Goal: Task Accomplishment & Management: Manage account settings

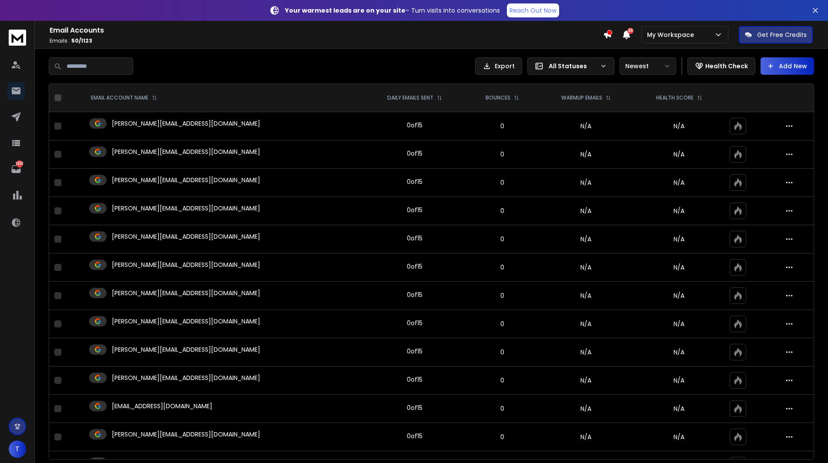
click at [778, 65] on button "Add New" at bounding box center [787, 65] width 54 height 17
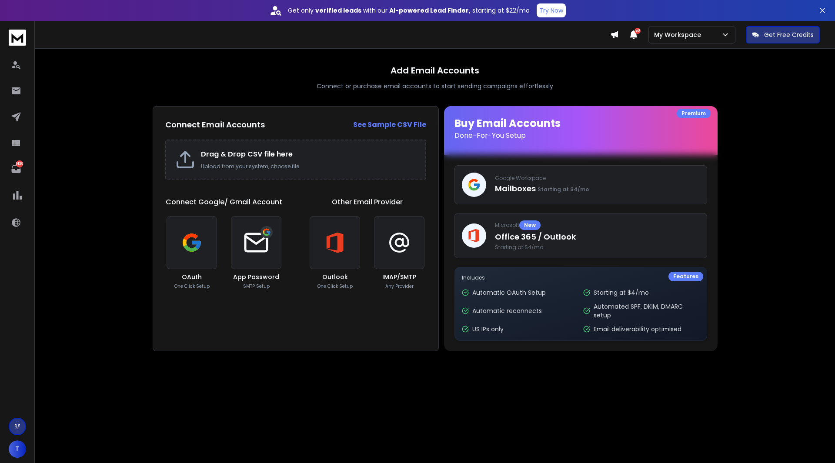
click at [206, 258] on div at bounding box center [192, 242] width 50 height 53
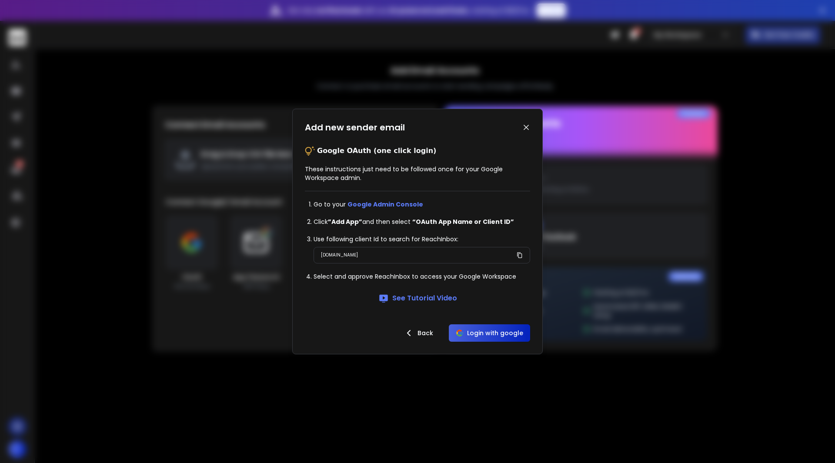
click at [469, 328] on button "Login with google" at bounding box center [489, 333] width 81 height 17
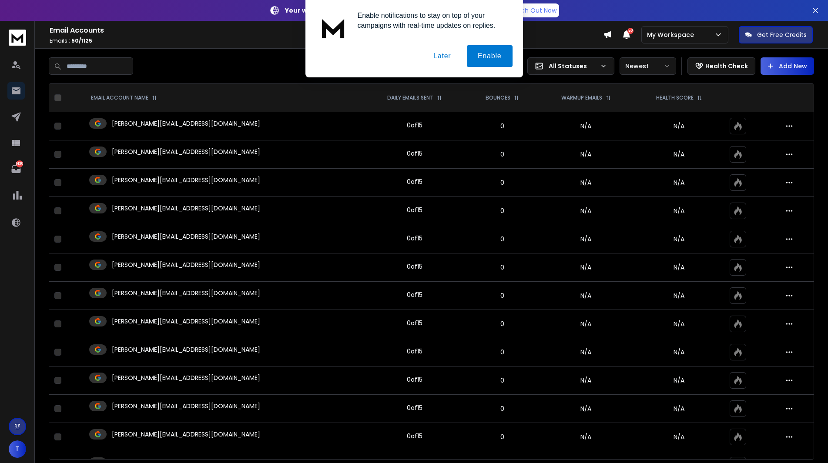
click at [446, 52] on button "Later" at bounding box center [441, 56] width 39 height 22
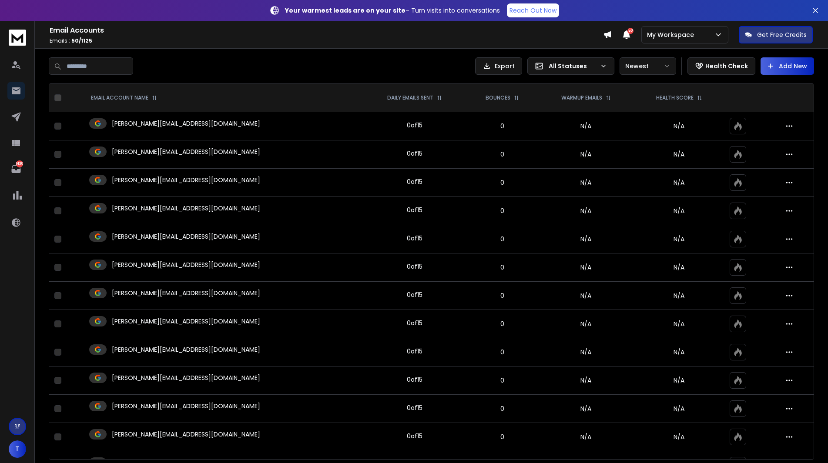
click at [775, 72] on button "Add New" at bounding box center [787, 65] width 54 height 17
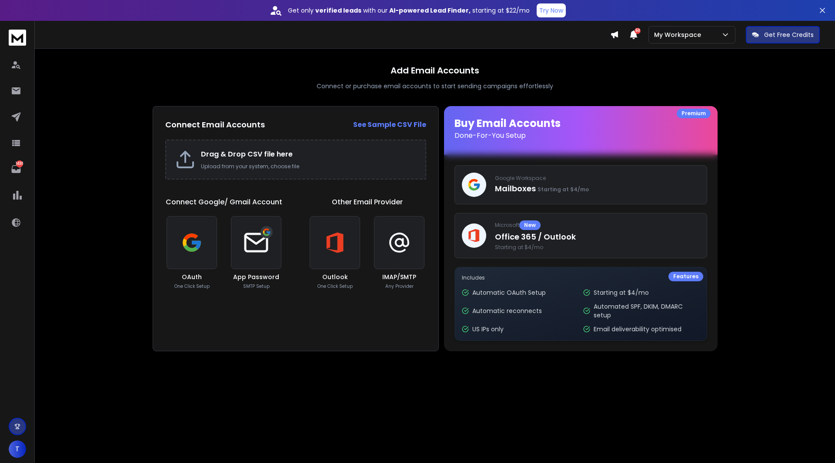
click at [208, 255] on div at bounding box center [192, 242] width 50 height 53
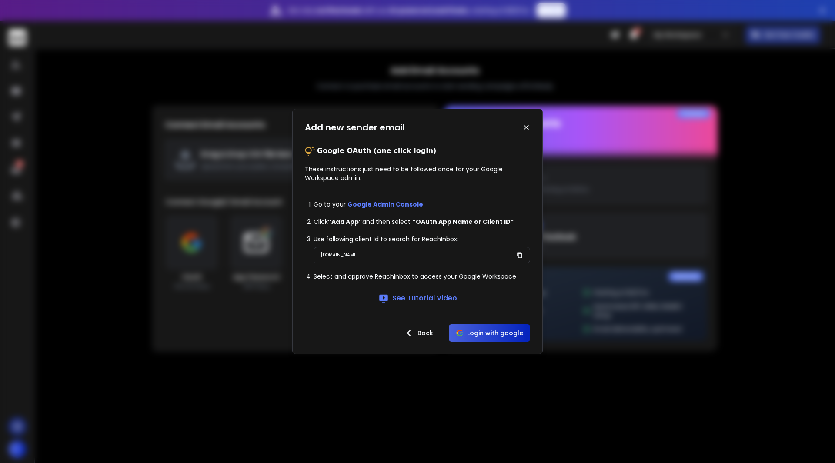
click at [492, 327] on button "Login with google" at bounding box center [489, 333] width 81 height 17
